Goal: Navigation & Orientation: Find specific page/section

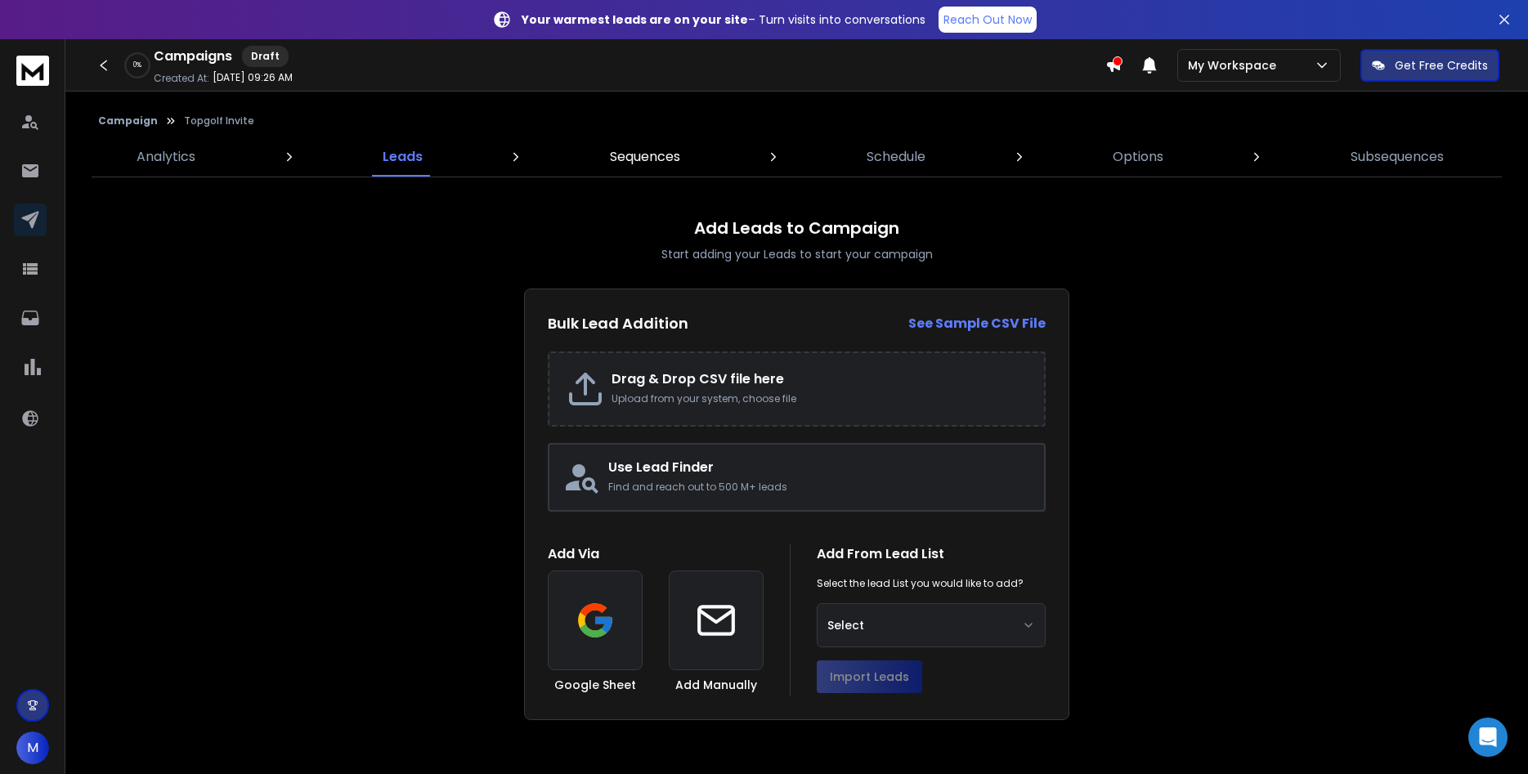
click at [638, 159] on p "Sequences" at bounding box center [645, 157] width 70 height 20
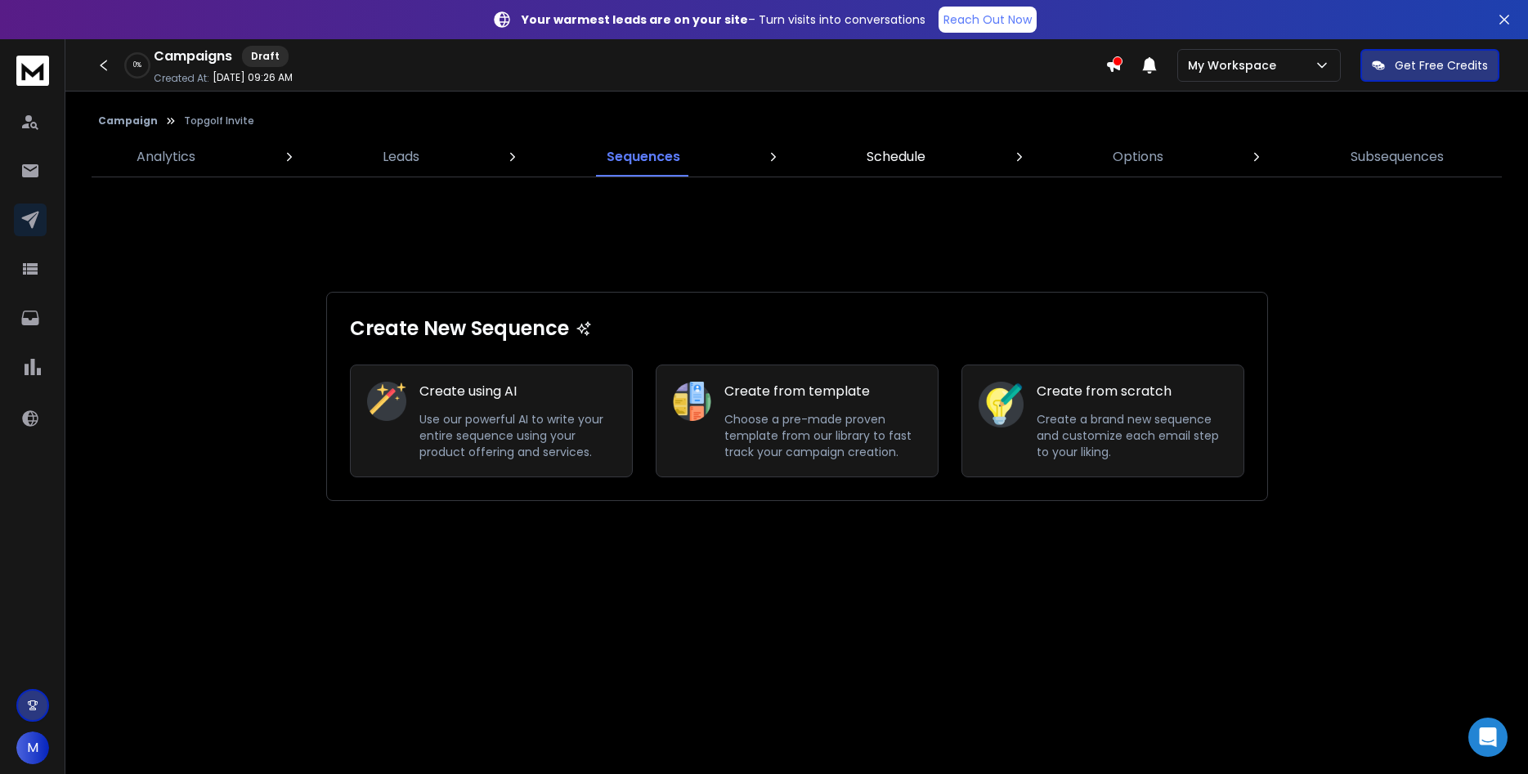
click at [880, 163] on p "Schedule" at bounding box center [895, 157] width 59 height 20
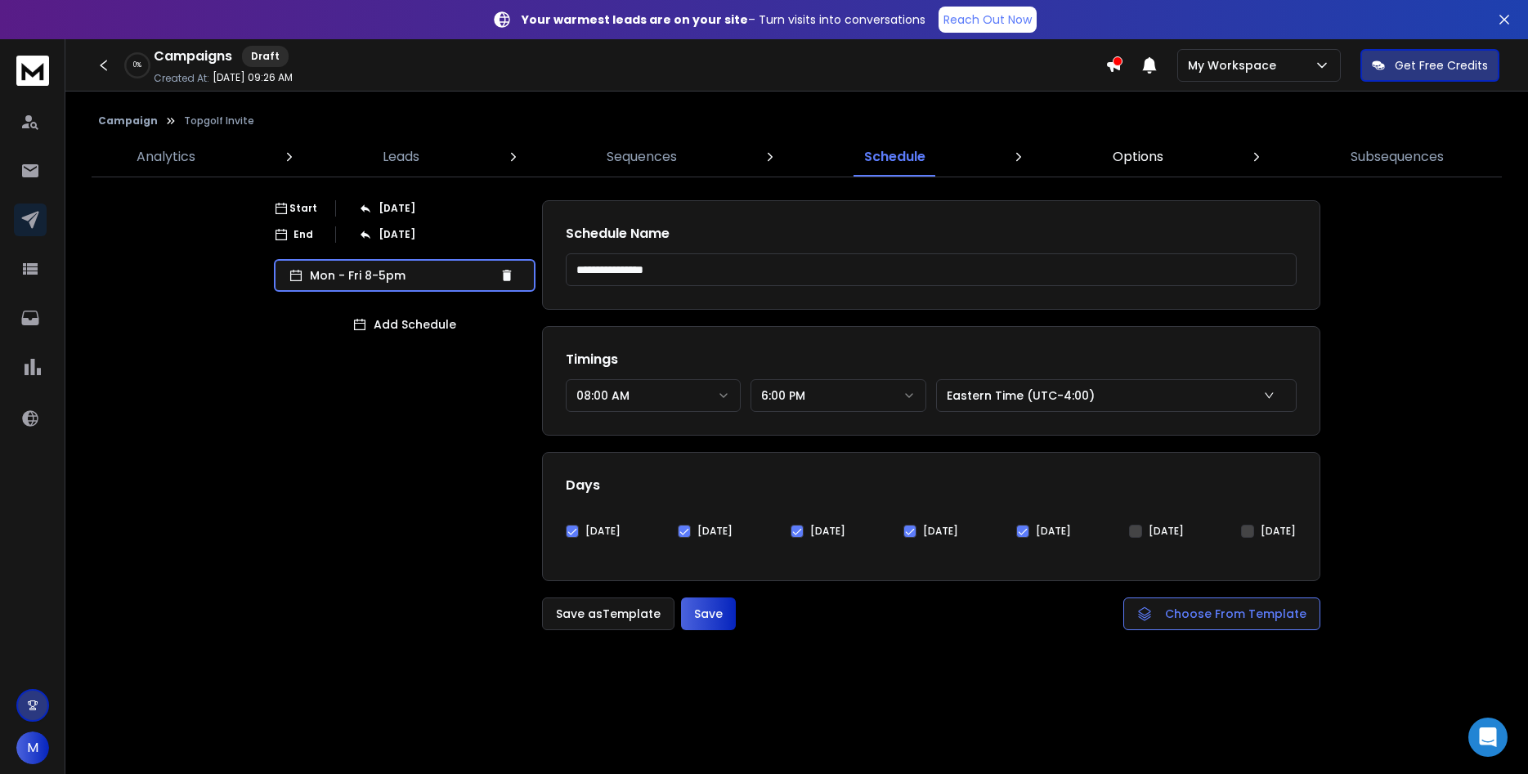
click at [1126, 153] on p "Options" at bounding box center [1137, 157] width 51 height 20
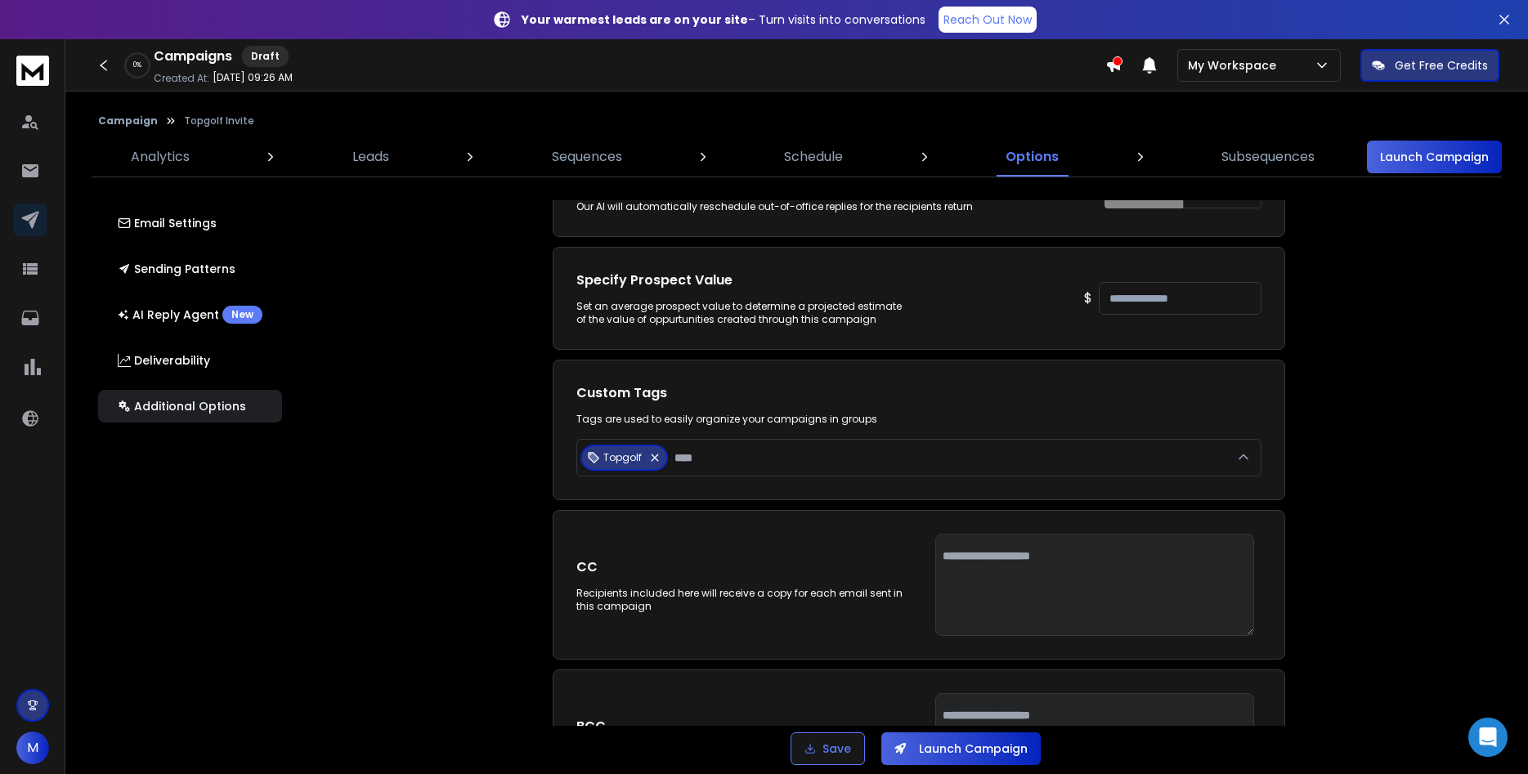
scroll to position [3165, 0]
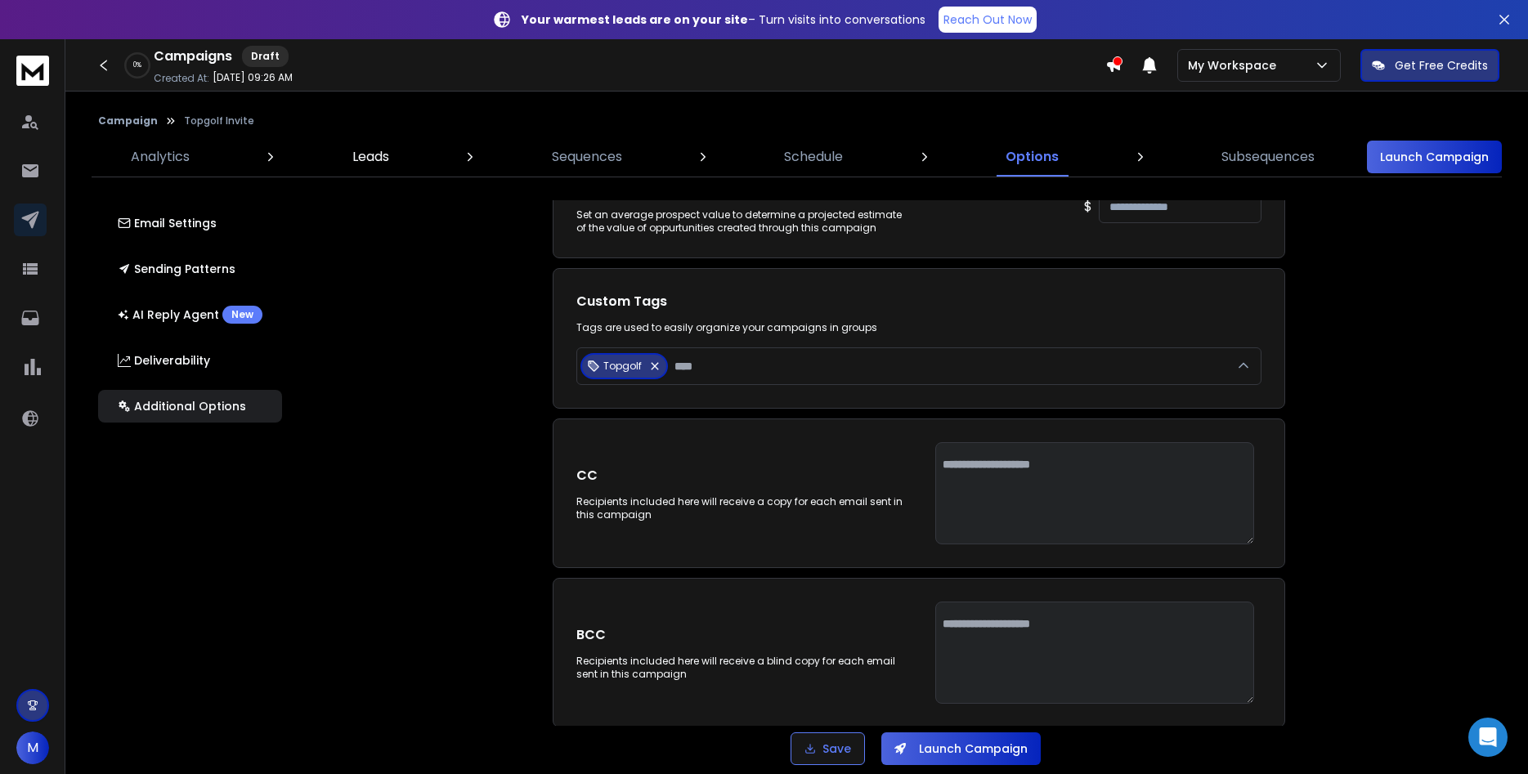
click at [380, 157] on p "Leads" at bounding box center [370, 157] width 37 height 20
